Goal: Task Accomplishment & Management: Manage account settings

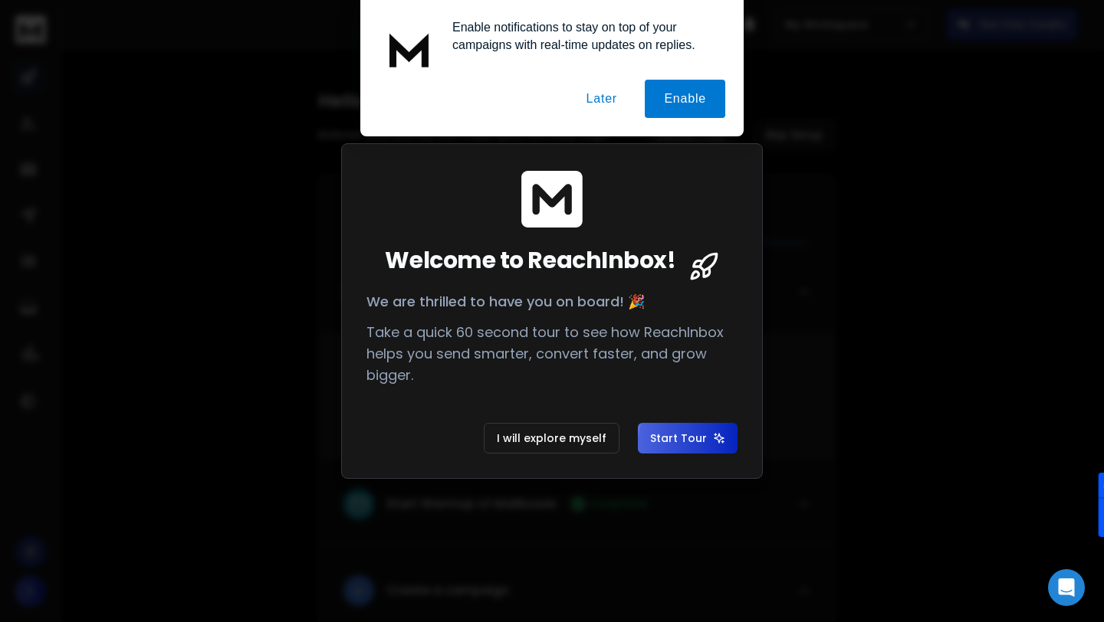
click at [606, 105] on button "Later" at bounding box center [600, 99] width 69 height 38
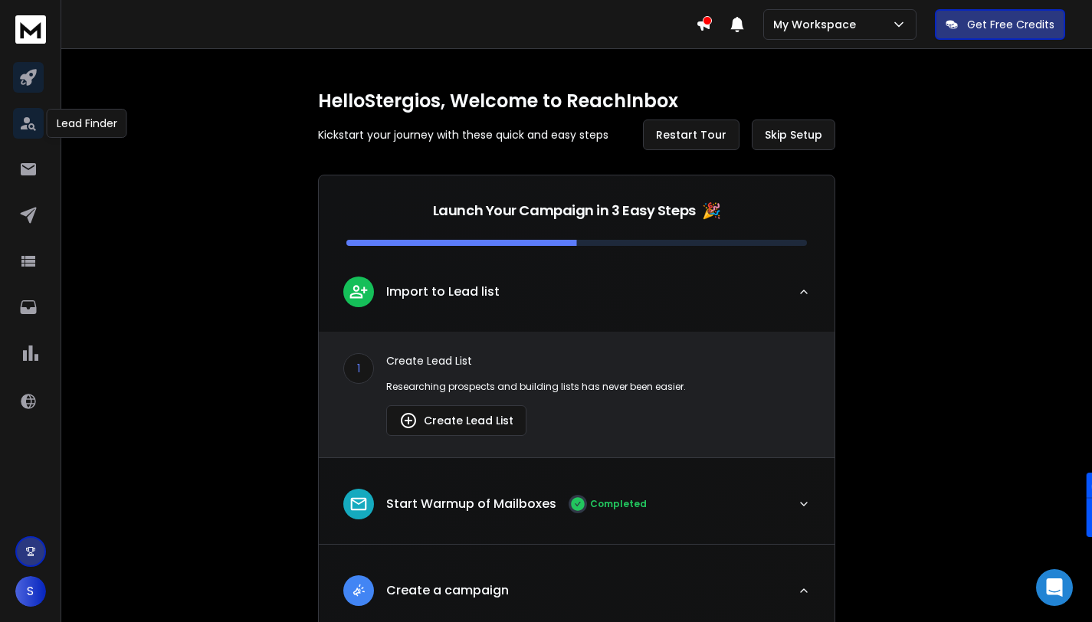
click at [20, 118] on icon at bounding box center [28, 123] width 18 height 18
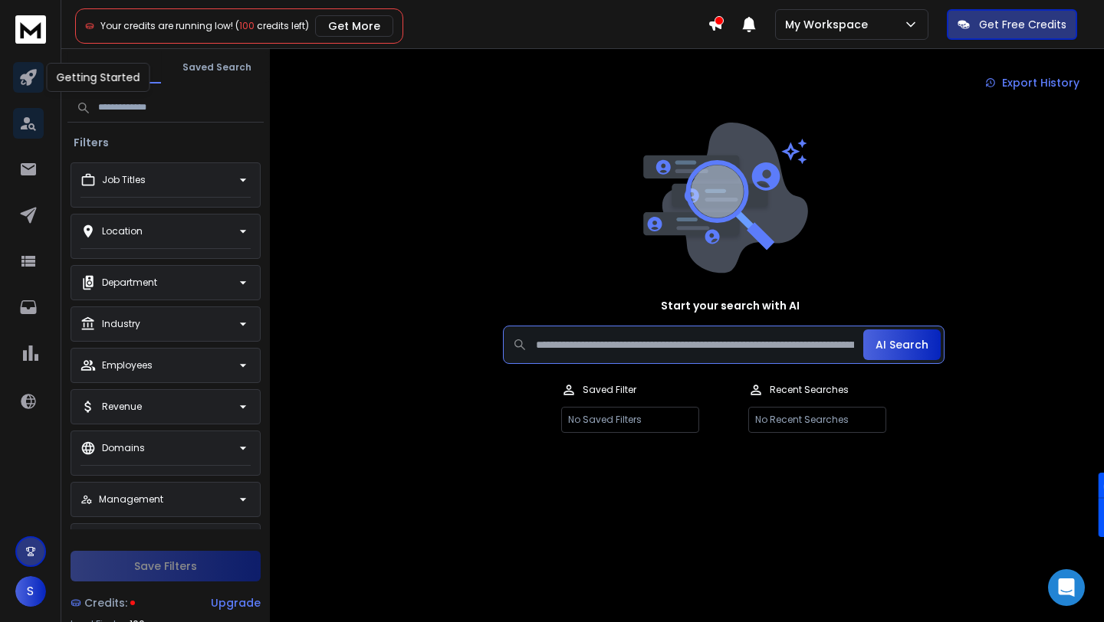
click at [14, 76] on link at bounding box center [28, 77] width 31 height 31
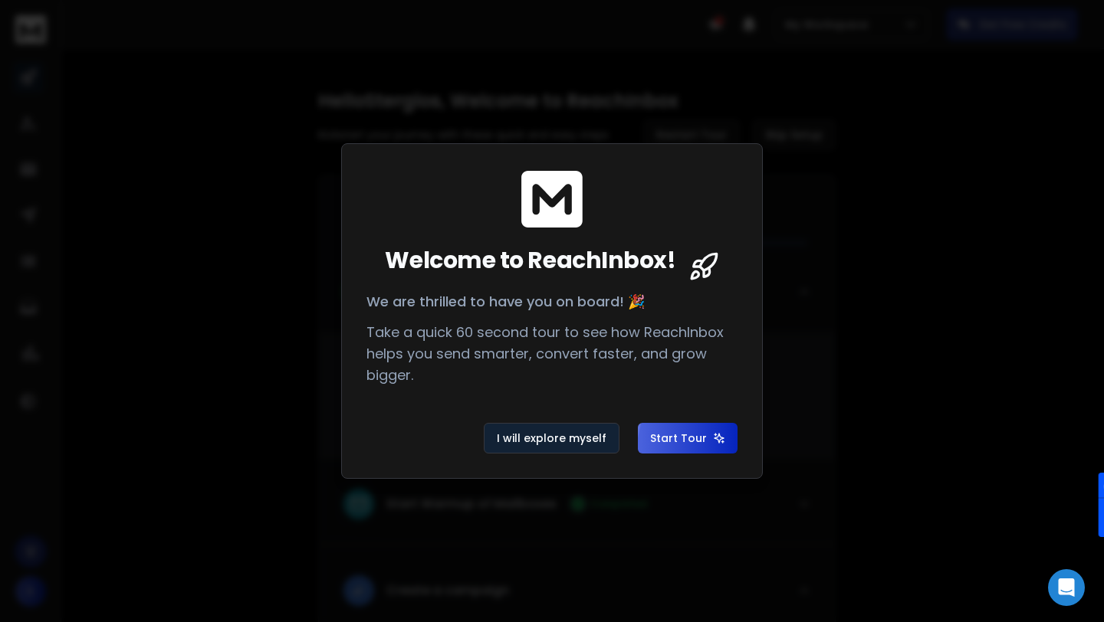
click at [549, 435] on button "I will explore myself" at bounding box center [552, 438] width 136 height 31
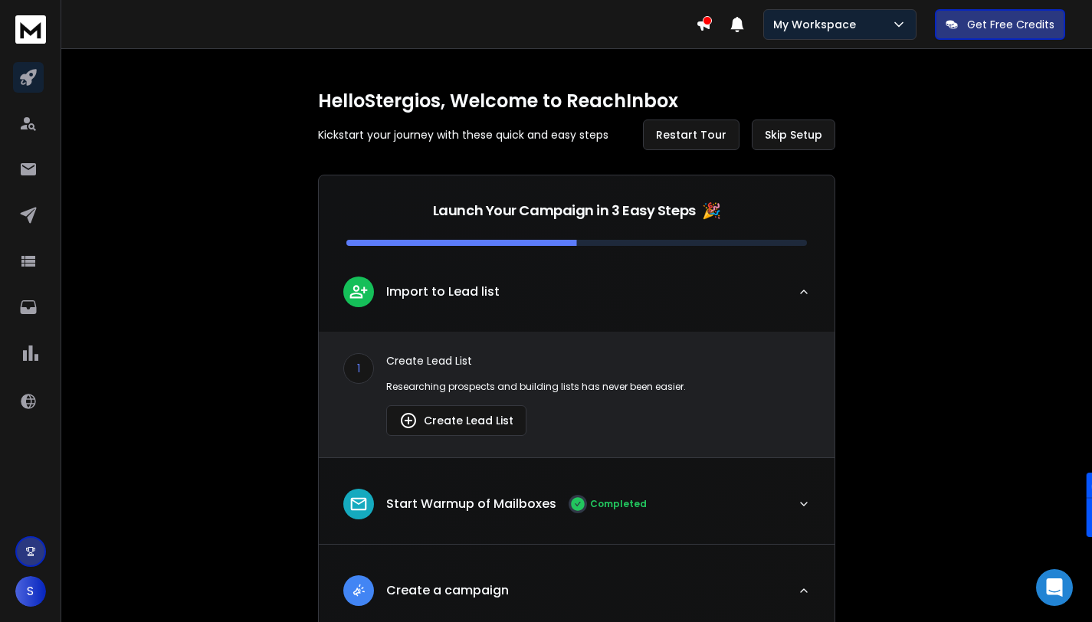
click at [835, 21] on p "My Workspace" at bounding box center [817, 24] width 89 height 15
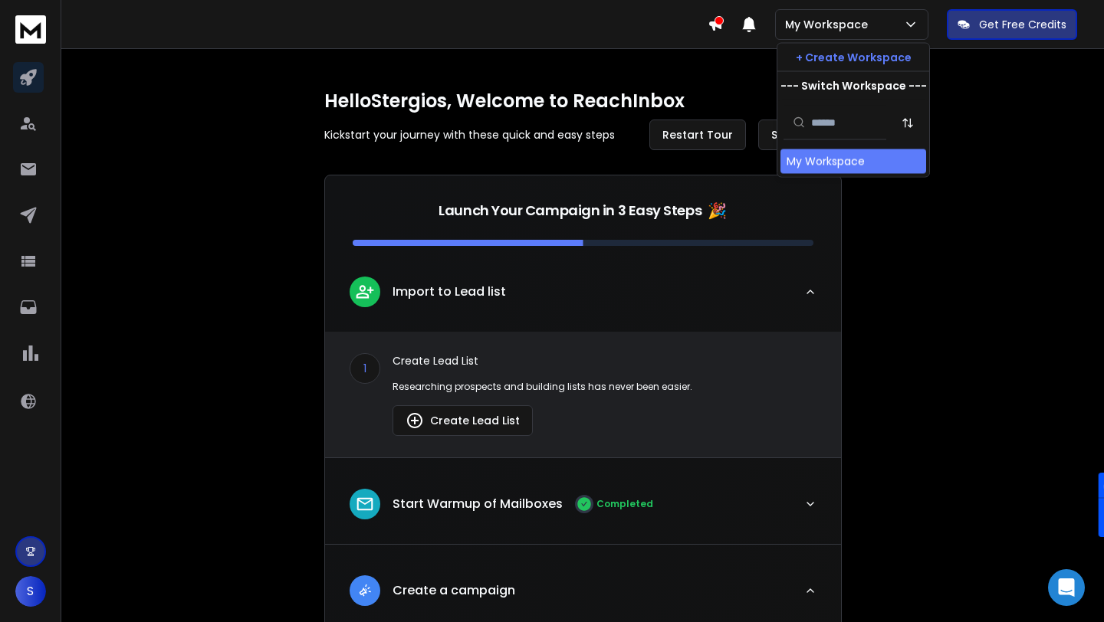
click at [1028, 97] on div "Hello Stergios , Welcome to ReachInbox Kickstart your journey with these quick …" at bounding box center [582, 612] width 993 height 1097
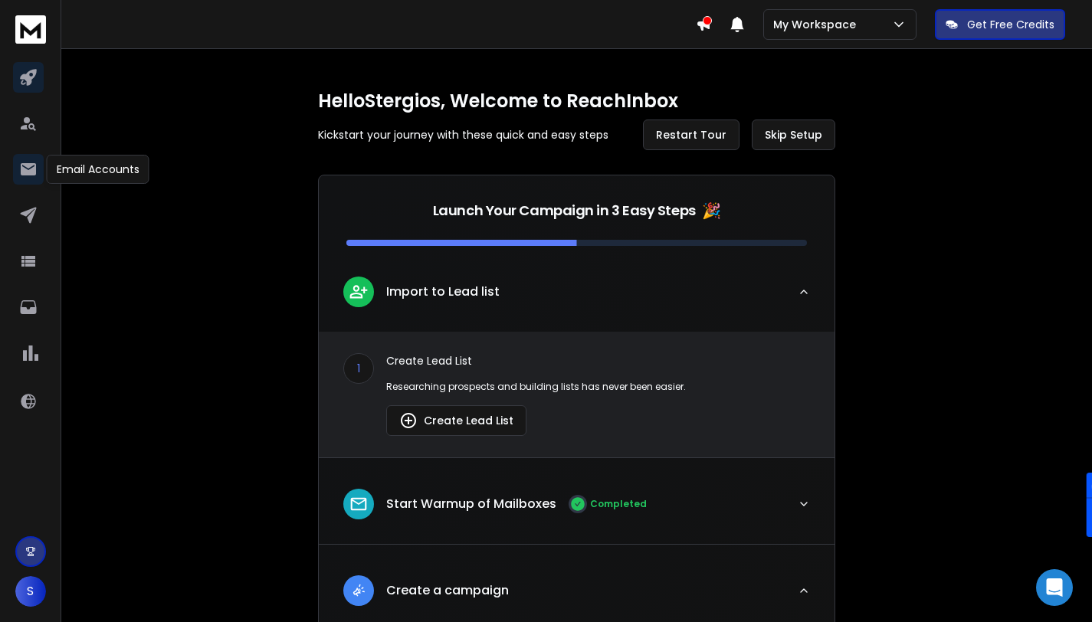
click at [26, 172] on icon at bounding box center [28, 169] width 15 height 12
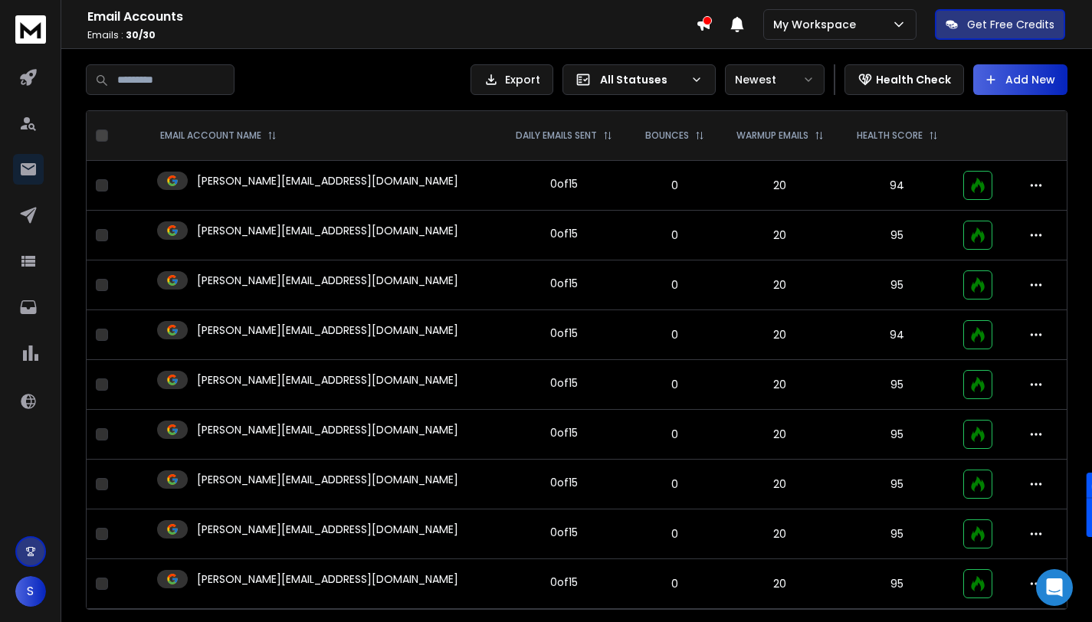
click at [741, 185] on td "20" at bounding box center [780, 186] width 120 height 50
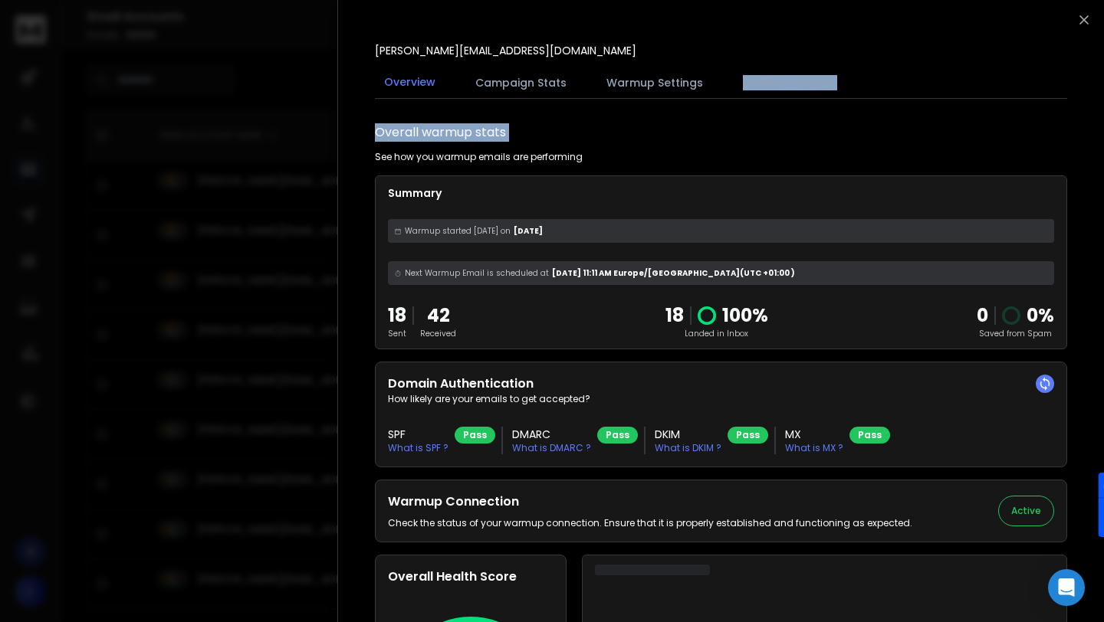
drag, startPoint x: 1103, startPoint y: 64, endPoint x: 1095, endPoint y: 153, distance: 89.3
click at [1095, 146] on div "Multi Select Table Sheet [PERSON_NAME][EMAIL_ADDRESS][DOMAIN_NAME] Overview Cam…" at bounding box center [720, 311] width 766 height 622
click at [917, 438] on div "SPF What is SPF ? Pass DMARC What is DMARC ? Pass DKIM What is DKIM ? Pass MX W…" at bounding box center [721, 441] width 666 height 28
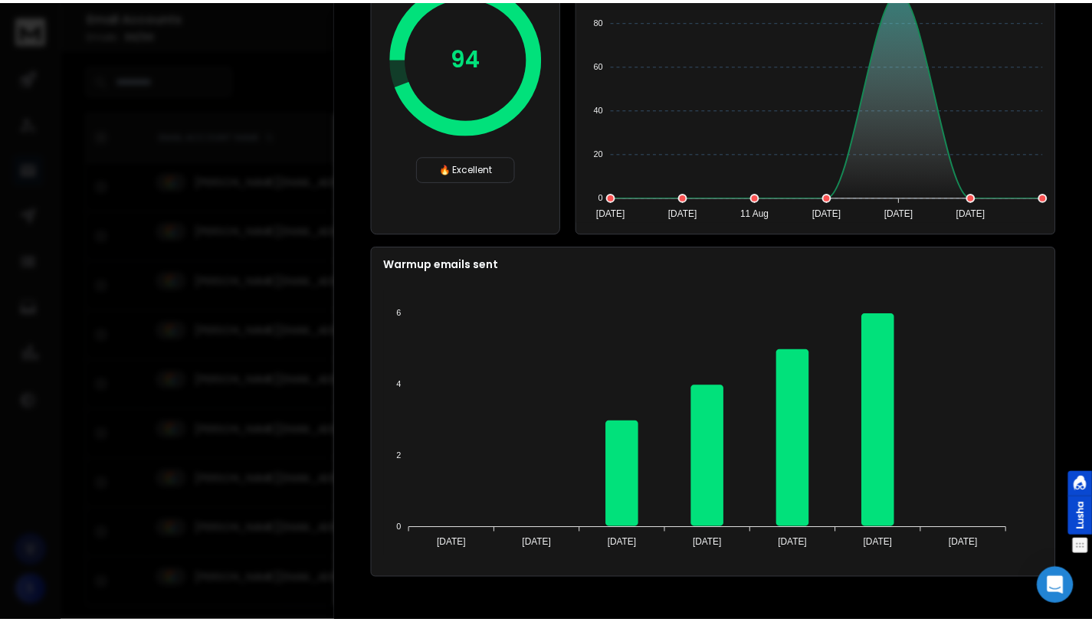
scroll to position [594, 0]
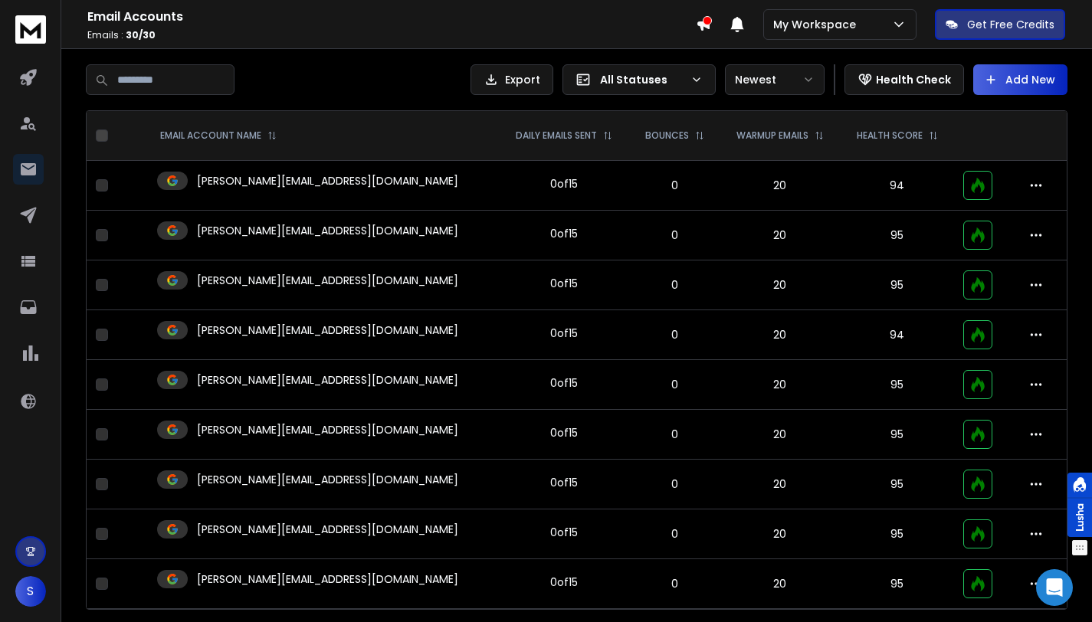
drag, startPoint x: 1087, startPoint y: 467, endPoint x: 1089, endPoint y: 482, distance: 15.5
click at [1089, 482] on div at bounding box center [1080, 505] width 25 height 64
click at [801, 80] on button "Newest" at bounding box center [775, 79] width 100 height 31
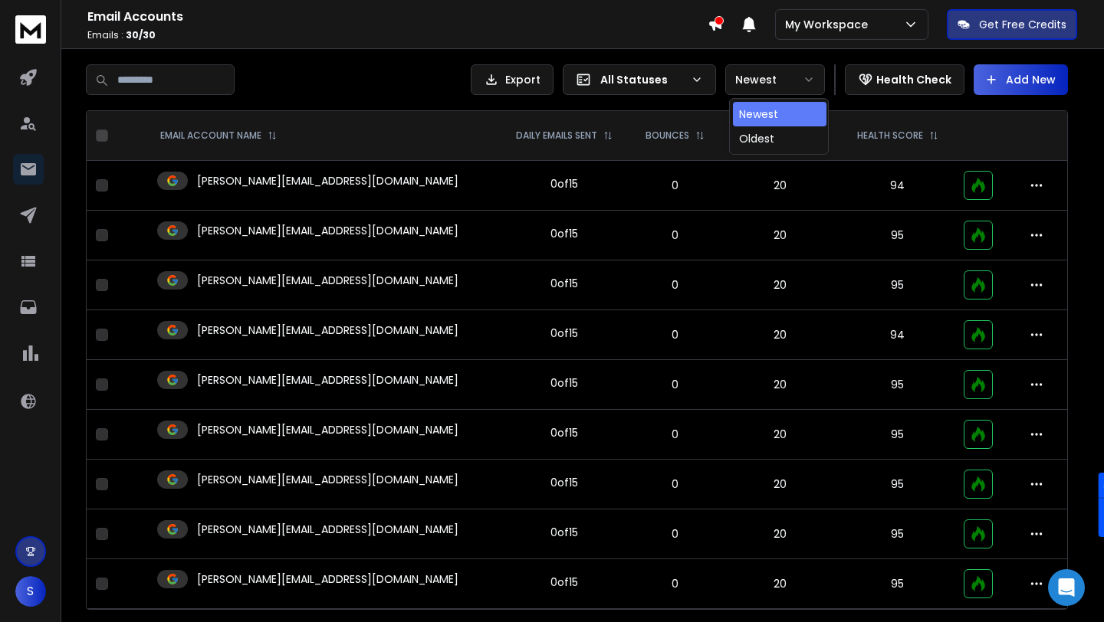
click at [790, 80] on button "Newest" at bounding box center [775, 79] width 100 height 31
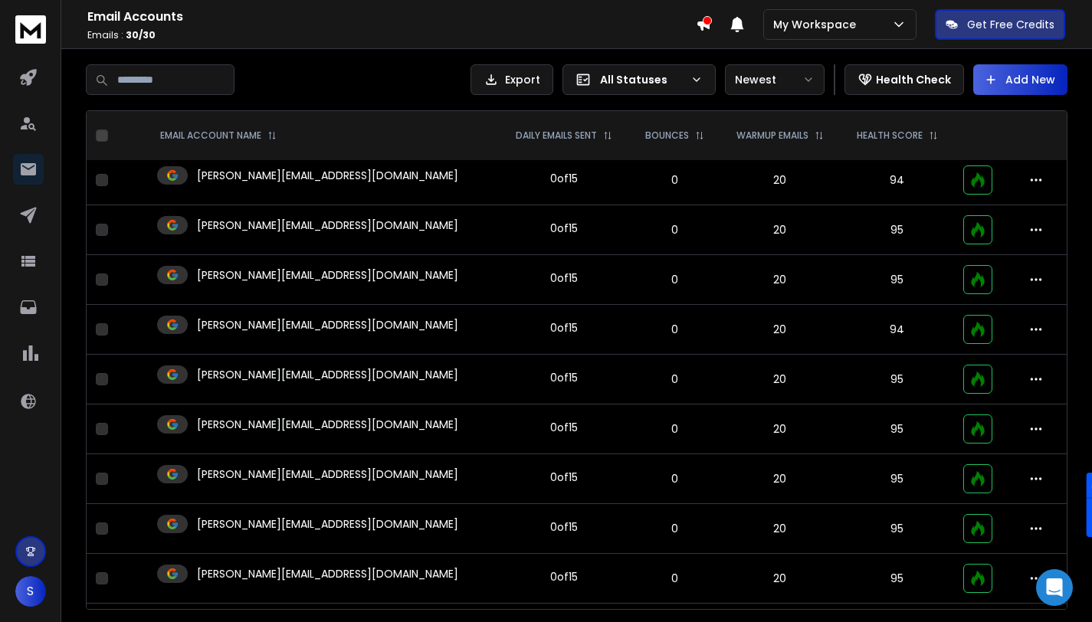
scroll to position [0, 0]
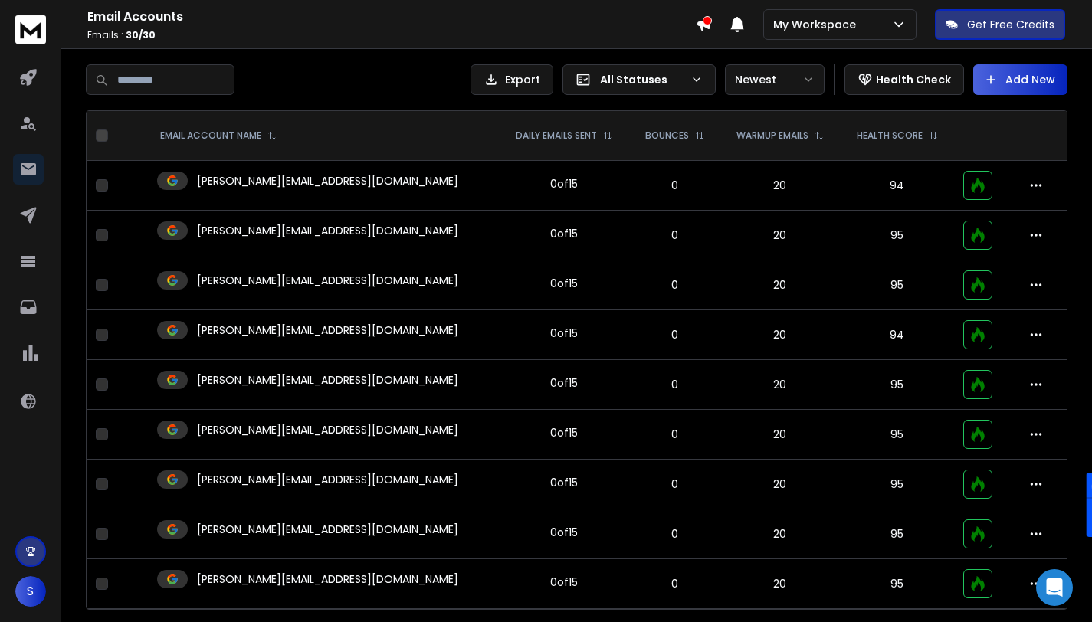
click at [1029, 185] on icon at bounding box center [1036, 186] width 14 height 14
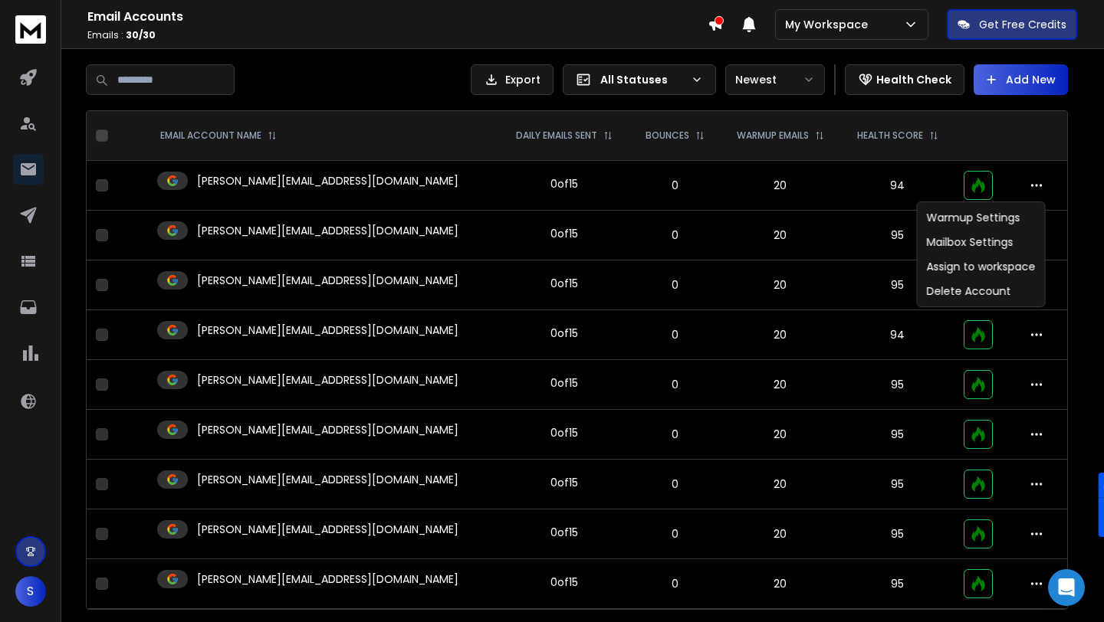
click at [399, 80] on div at bounding box center [274, 79] width 376 height 31
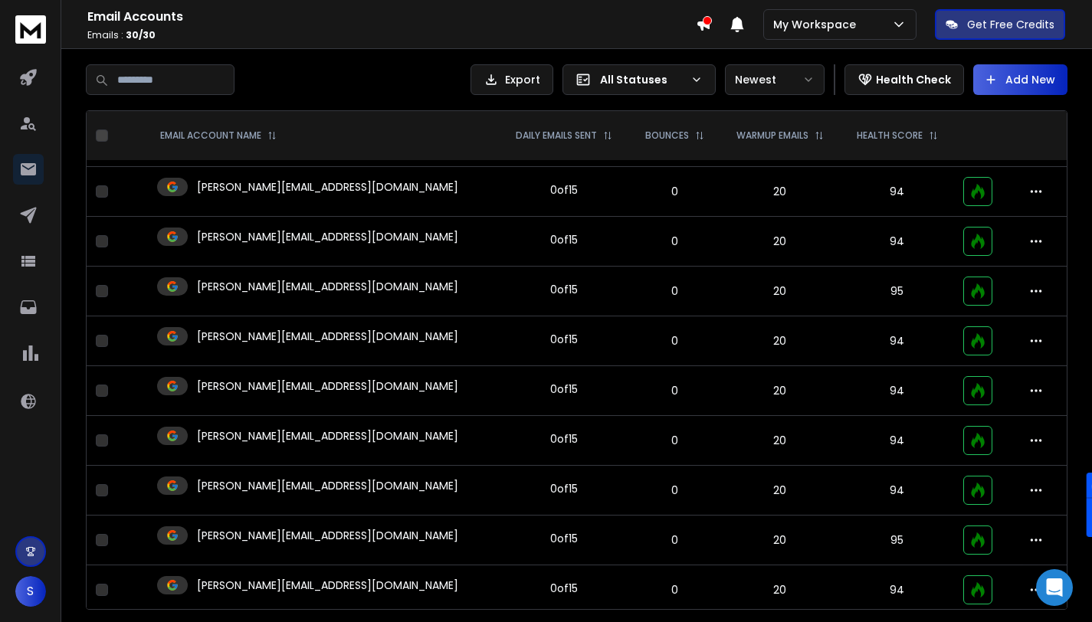
scroll to position [1058, 0]
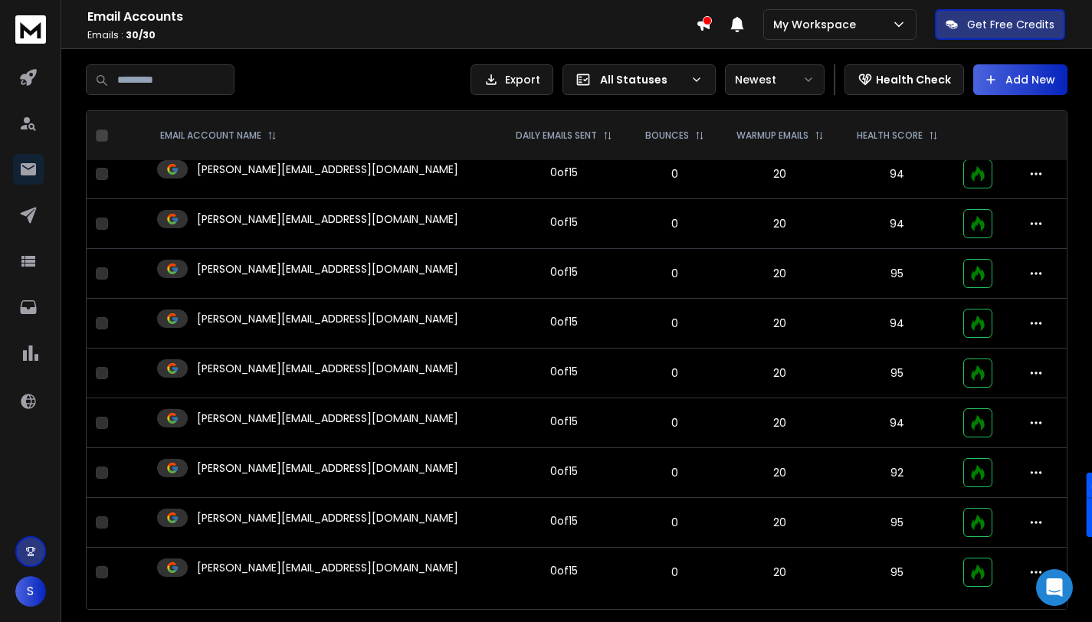
click at [373, 369] on div "[PERSON_NAME][EMAIL_ADDRESS][DOMAIN_NAME]" at bounding box center [323, 368] width 333 height 18
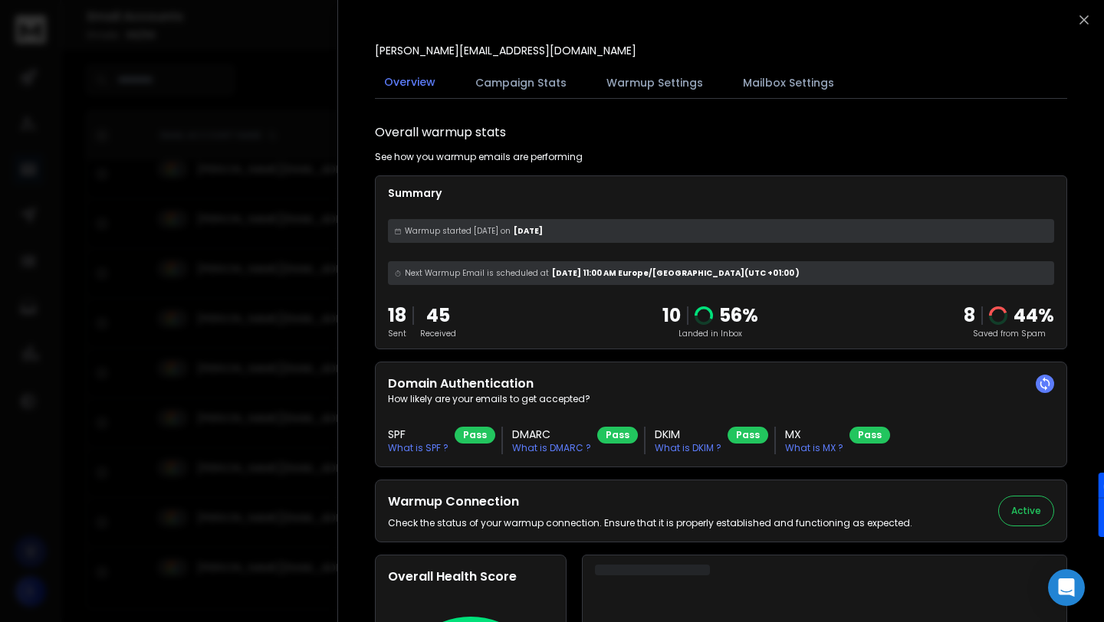
click at [529, 74] on button "Campaign Stats" at bounding box center [521, 83] width 110 height 34
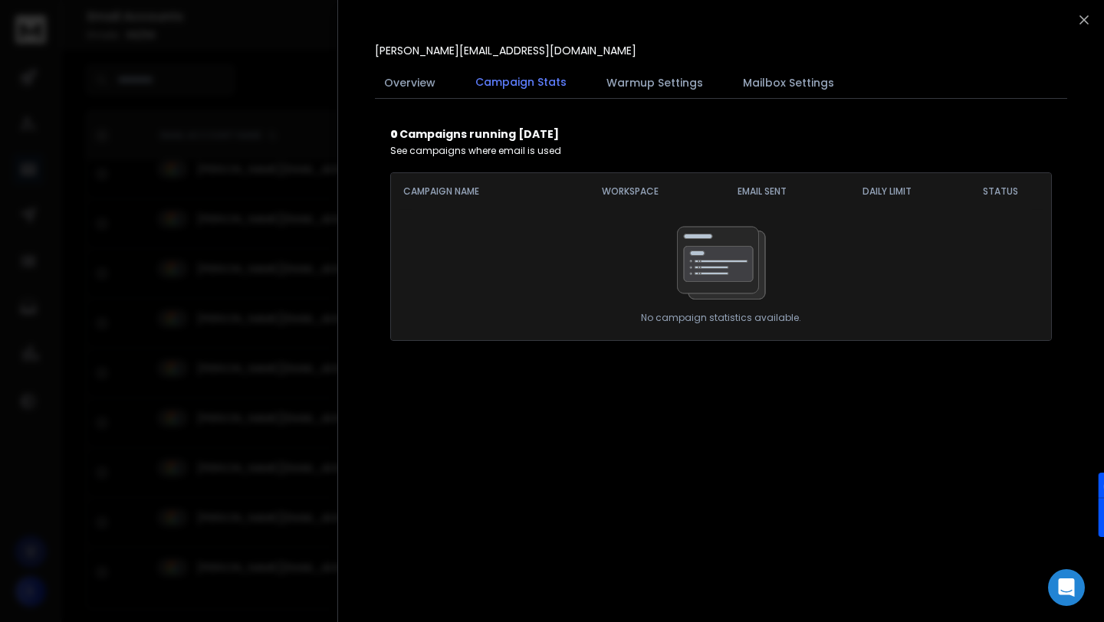
click at [640, 84] on button "Warmup Settings" at bounding box center [654, 83] width 115 height 34
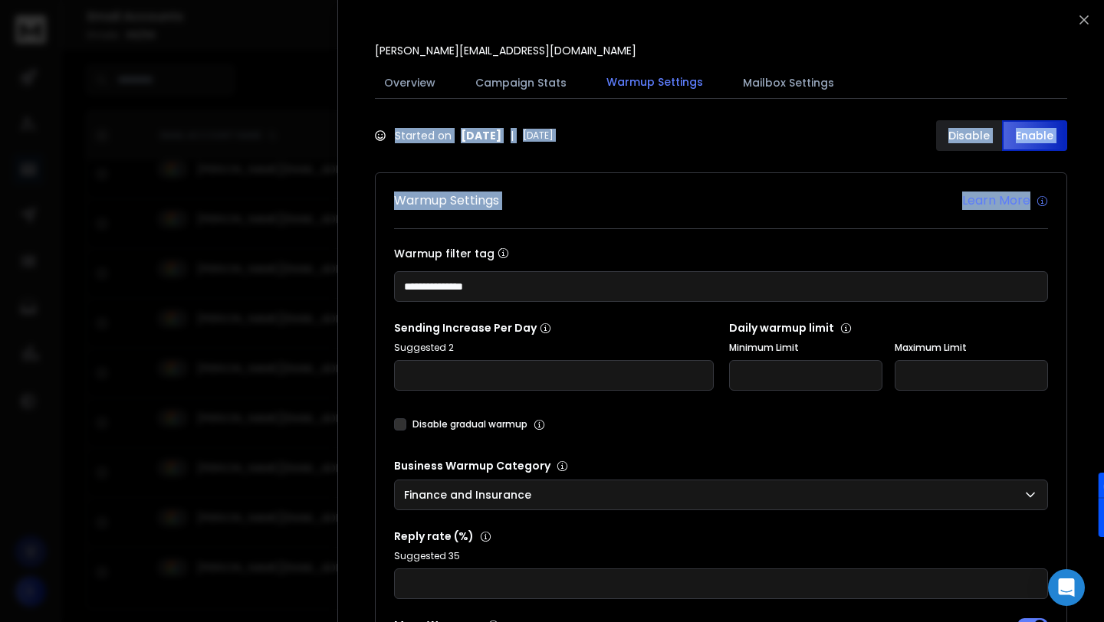
drag, startPoint x: 1103, startPoint y: 84, endPoint x: 1102, endPoint y: 215, distance: 131.1
click at [1102, 209] on div "**********" at bounding box center [720, 311] width 766 height 622
click at [1076, 23] on icon "button" at bounding box center [1083, 19] width 15 height 15
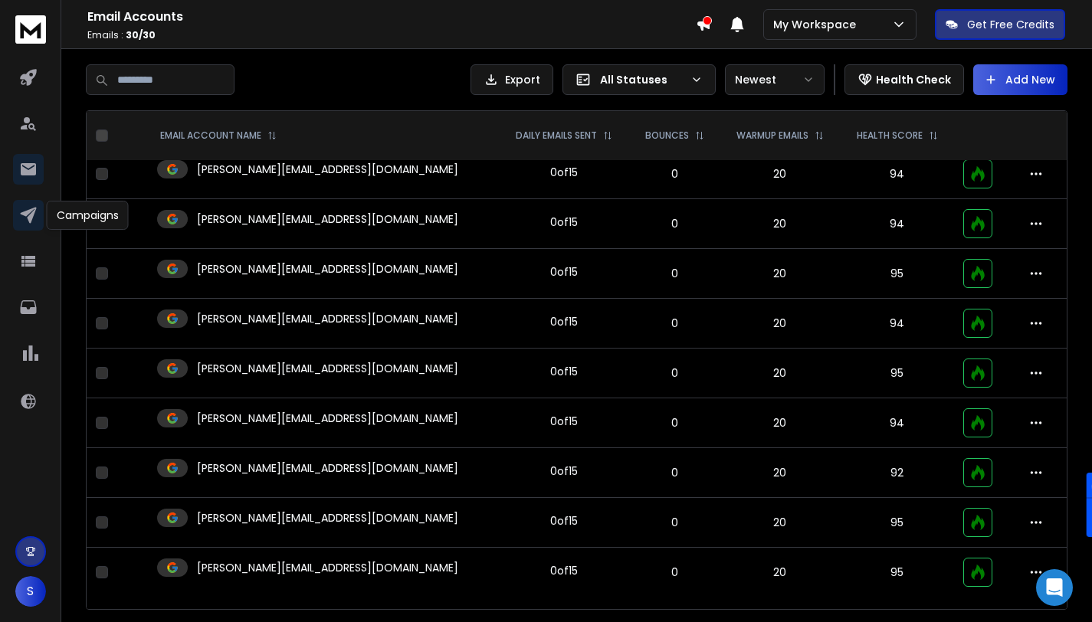
click at [25, 218] on icon at bounding box center [28, 215] width 18 height 18
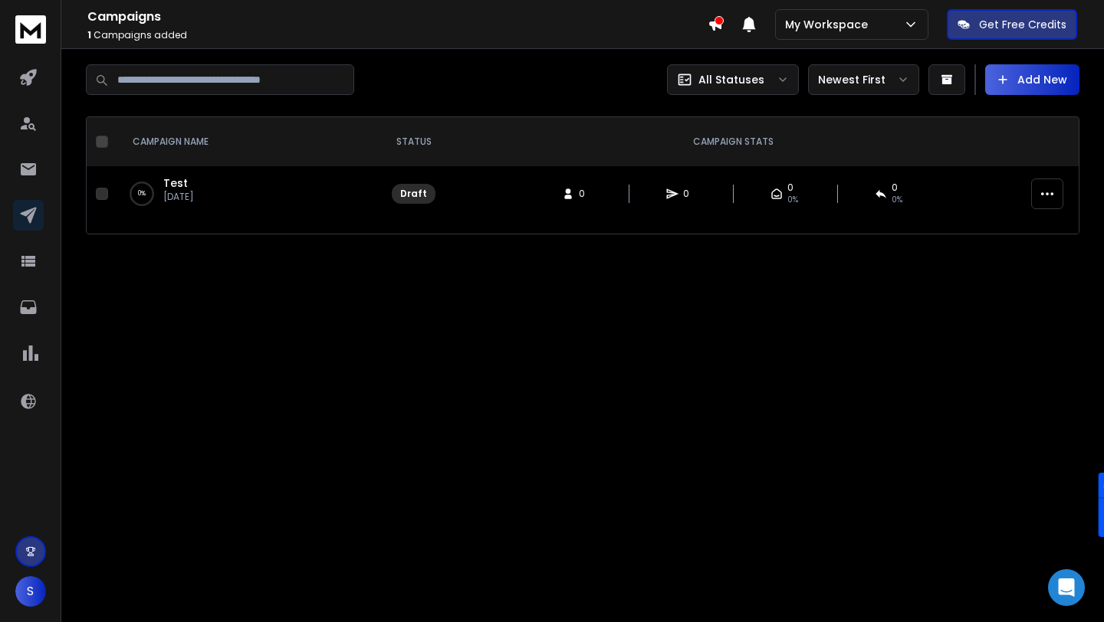
click at [253, 184] on div "0 % Test [DATE]" at bounding box center [249, 194] width 238 height 37
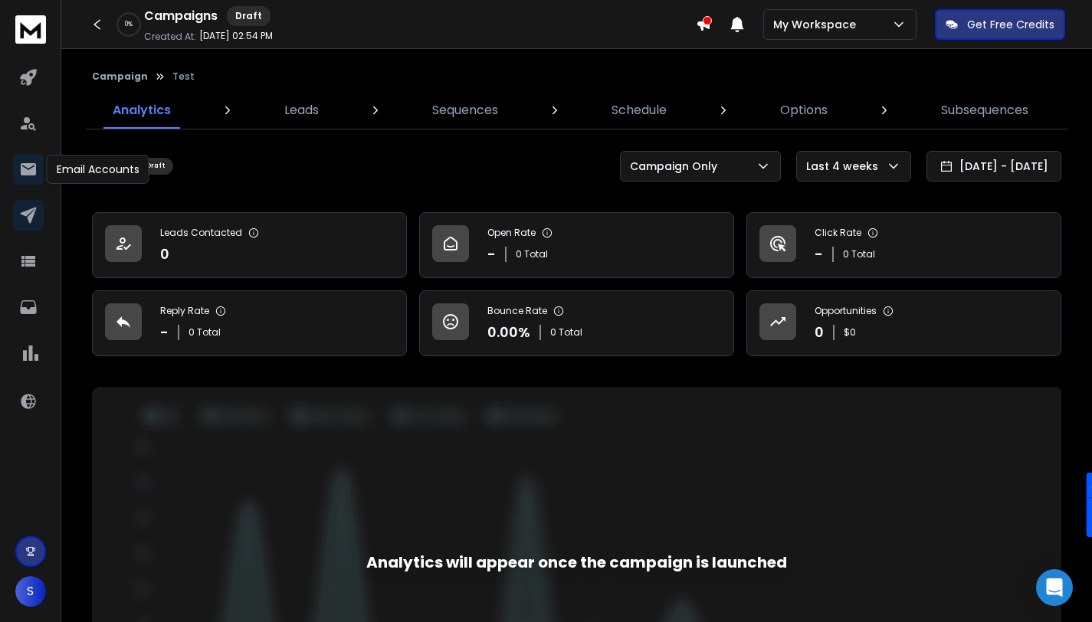
click at [19, 162] on icon at bounding box center [28, 169] width 18 height 18
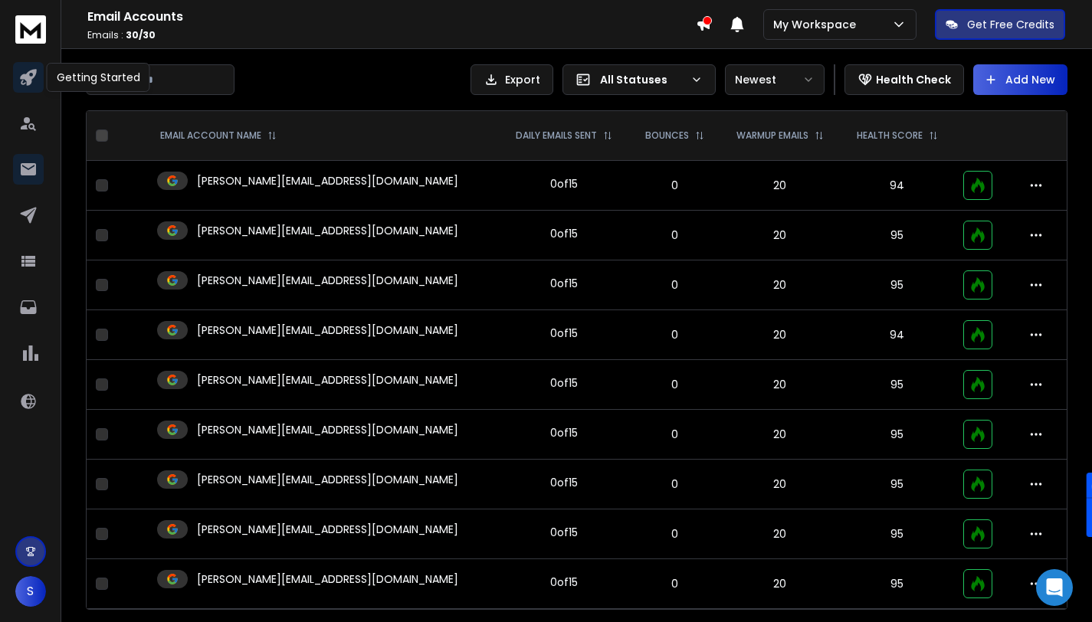
click at [26, 86] on icon at bounding box center [28, 77] width 18 height 18
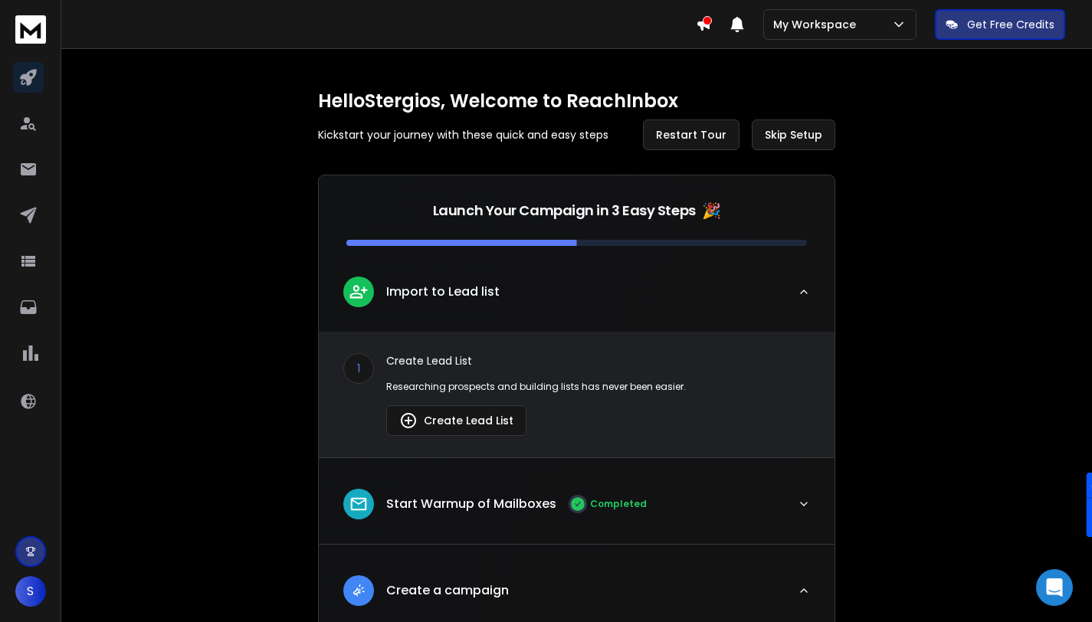
click at [632, 513] on div "Start Warmup of Mailboxes Completed" at bounding box center [495, 504] width 304 height 31
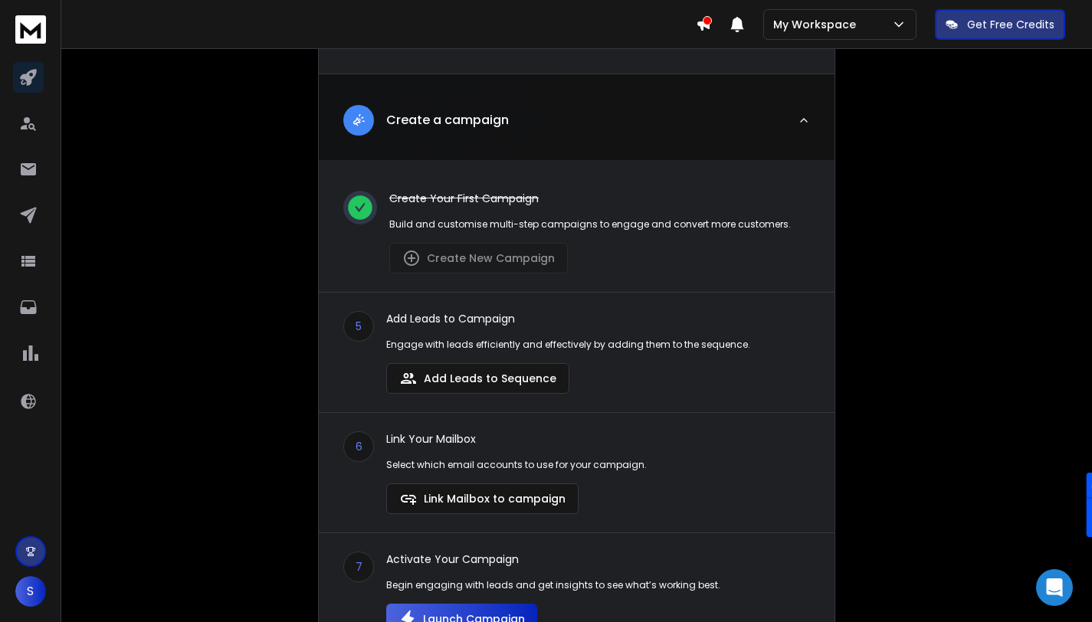
scroll to position [819, 0]
